Goal: Task Accomplishment & Management: Use online tool/utility

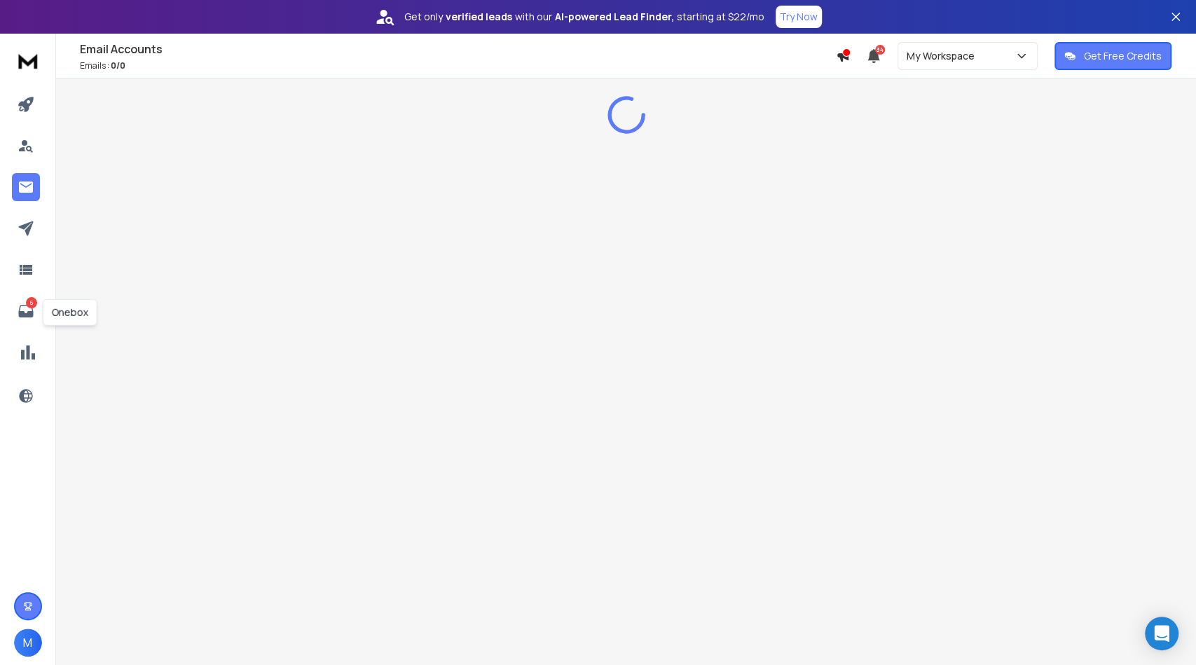
click at [26, 308] on icon at bounding box center [26, 311] width 17 height 17
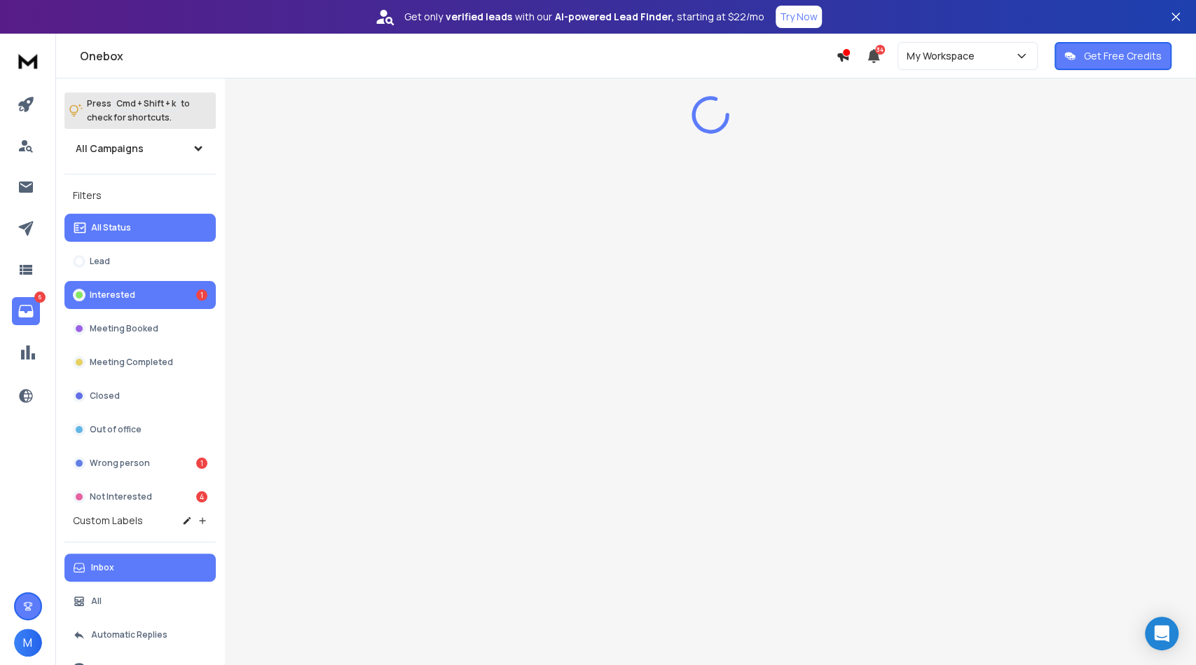
click at [153, 288] on button "Interested 1" at bounding box center [139, 295] width 151 height 28
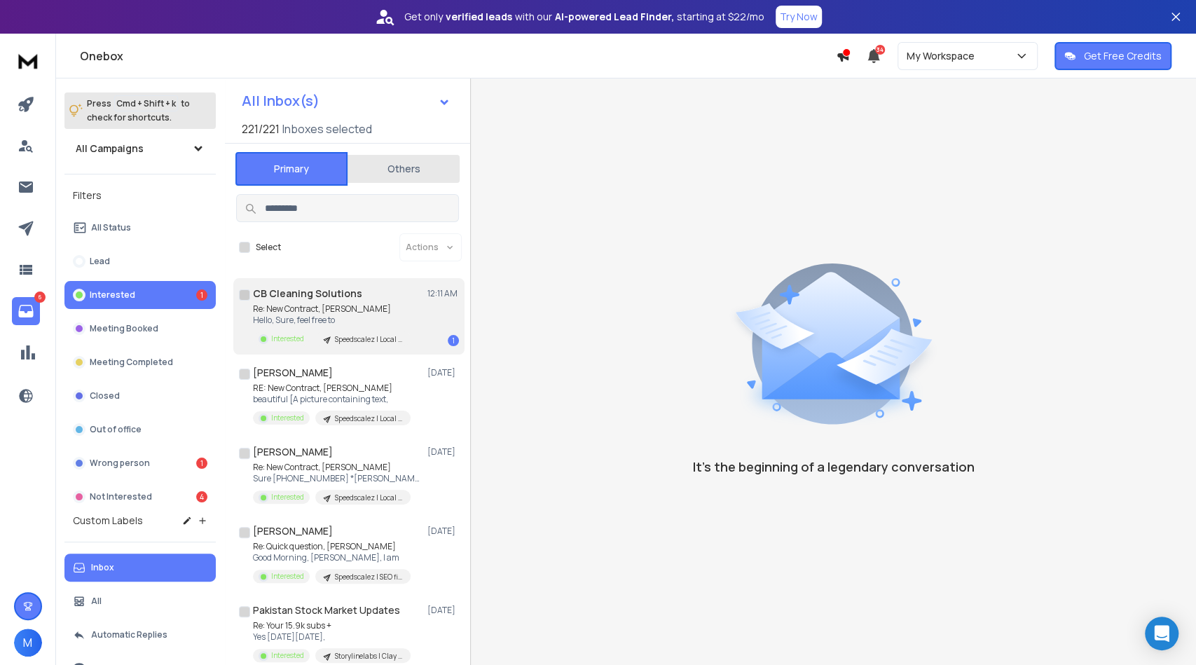
click at [284, 335] on p "Interested" at bounding box center [287, 338] width 33 height 11
